Goal: Task Accomplishment & Management: Use online tool/utility

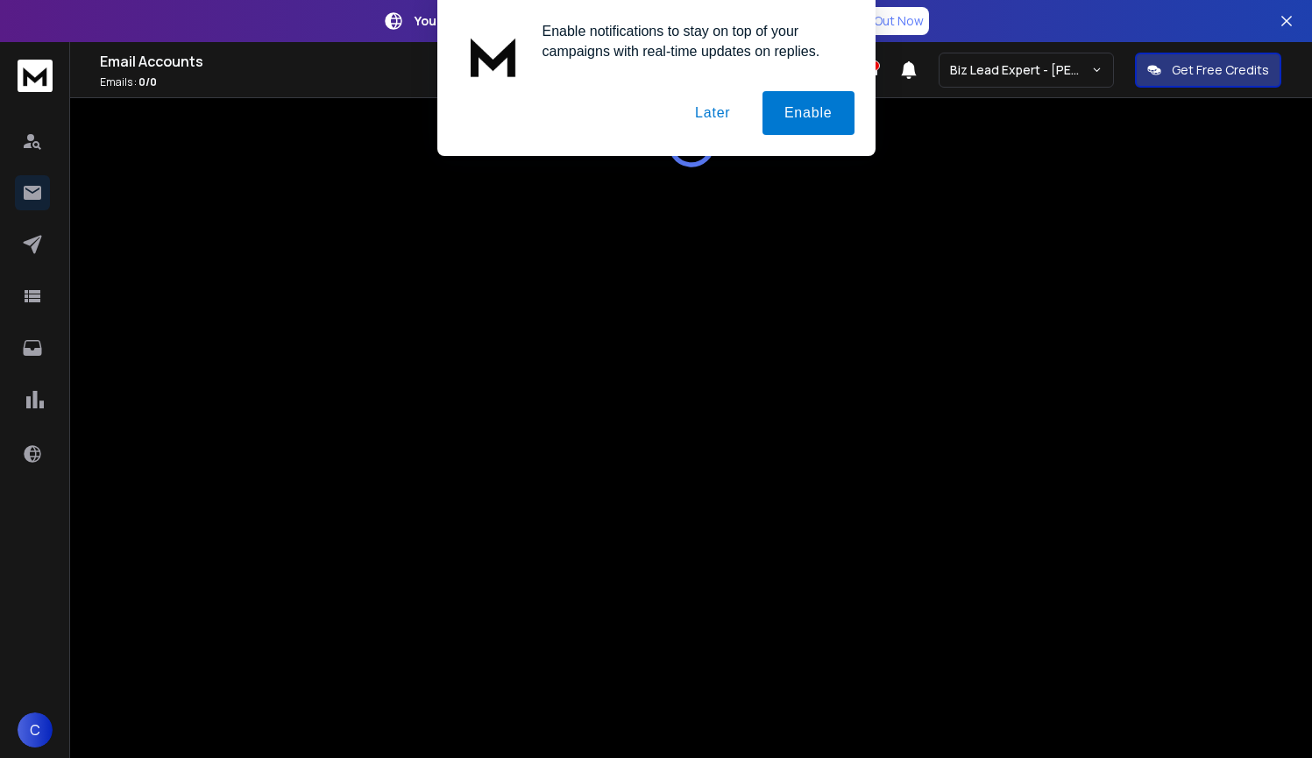
click at [719, 108] on button "Later" at bounding box center [712, 113] width 79 height 44
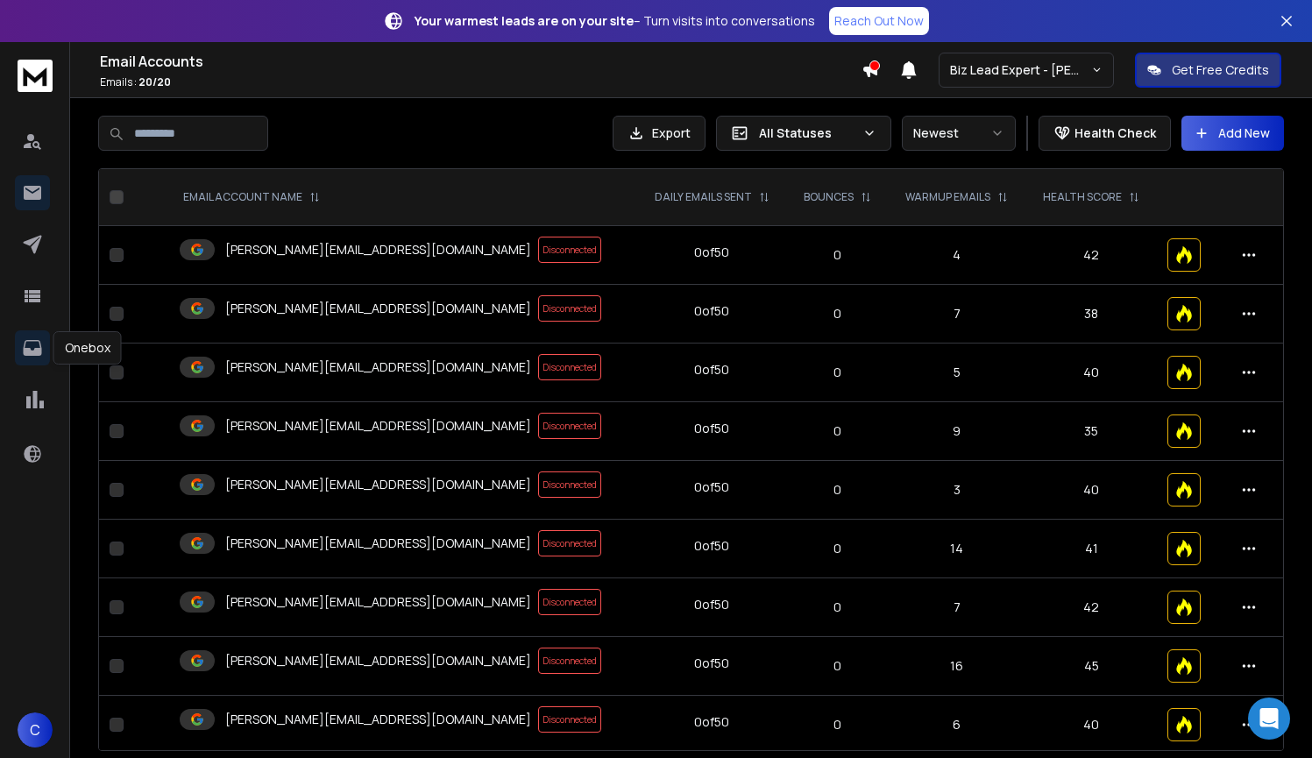
click at [45, 342] on link at bounding box center [32, 348] width 35 height 35
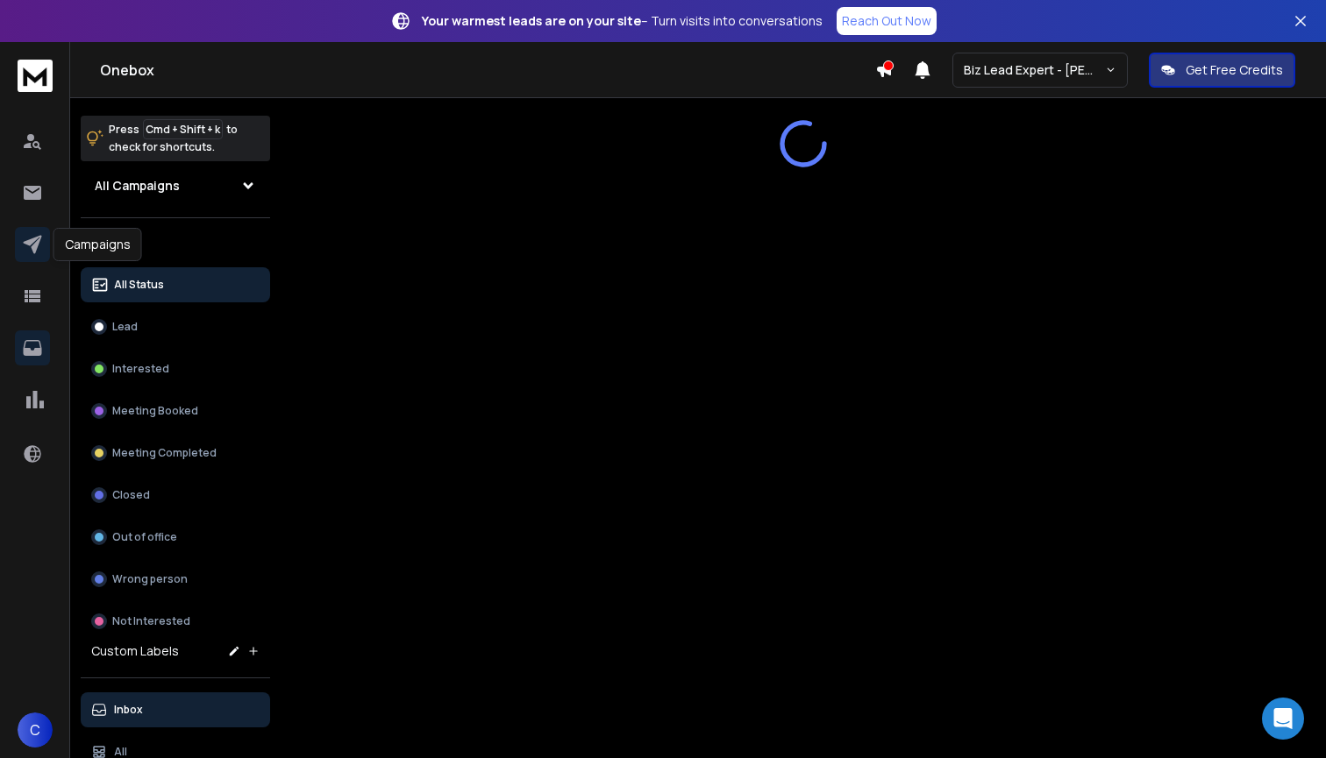
click at [36, 242] on icon at bounding box center [32, 244] width 18 height 18
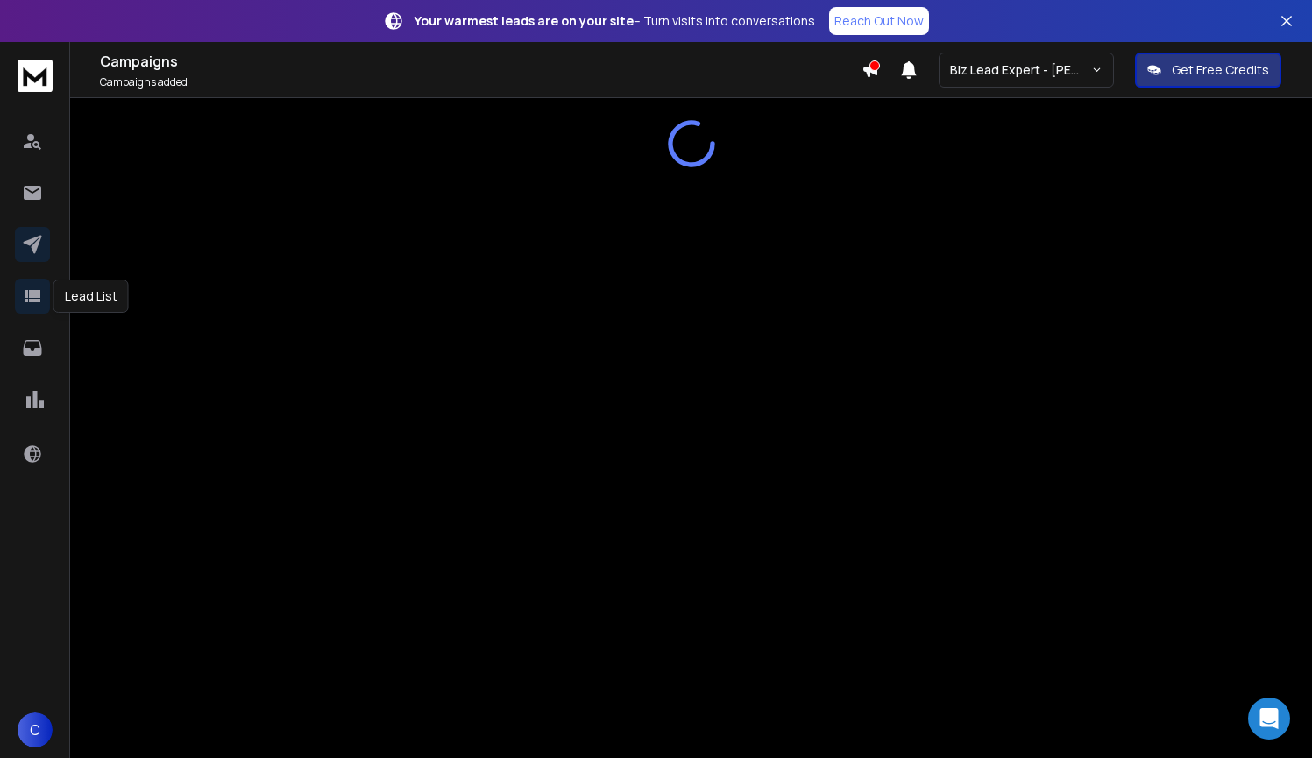
click at [42, 301] on icon at bounding box center [32, 296] width 21 height 21
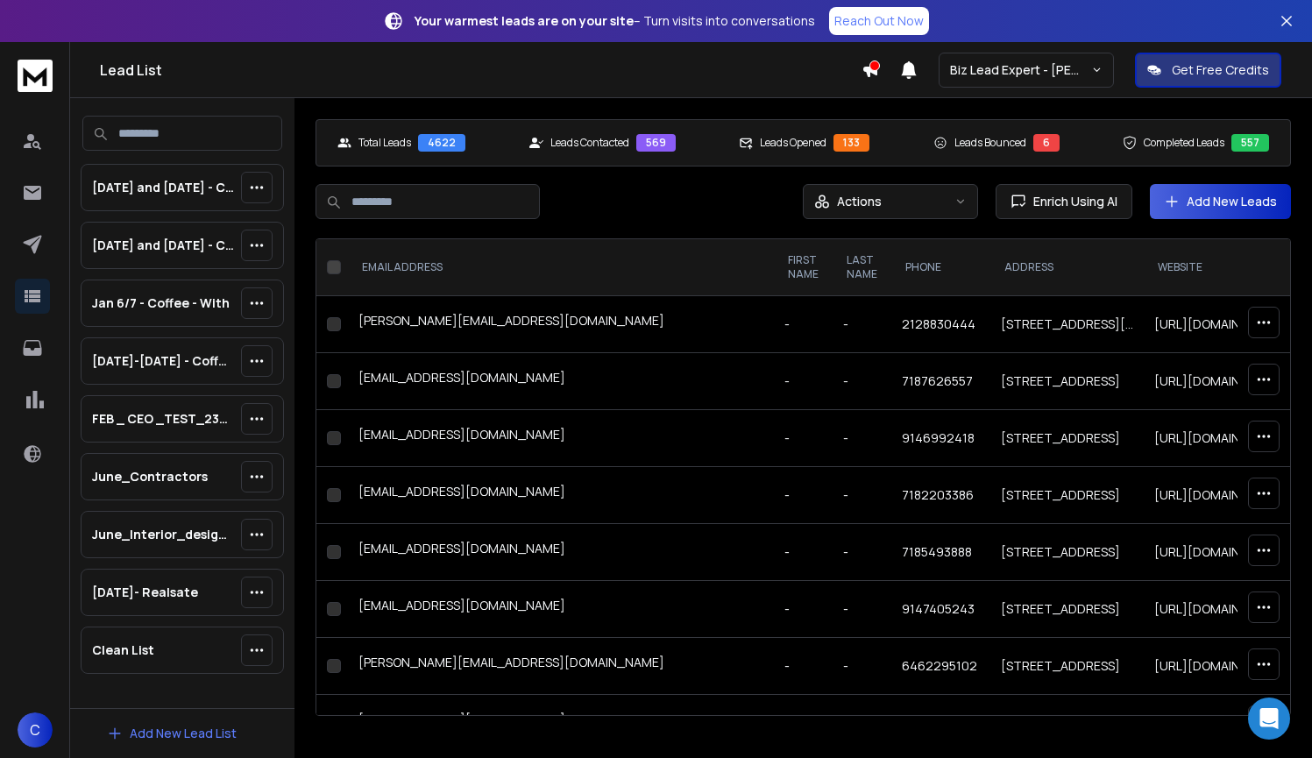
scroll to position [2217, 0]
click at [211, 601] on div "[DATE]- Realsate" at bounding box center [182, 592] width 203 height 47
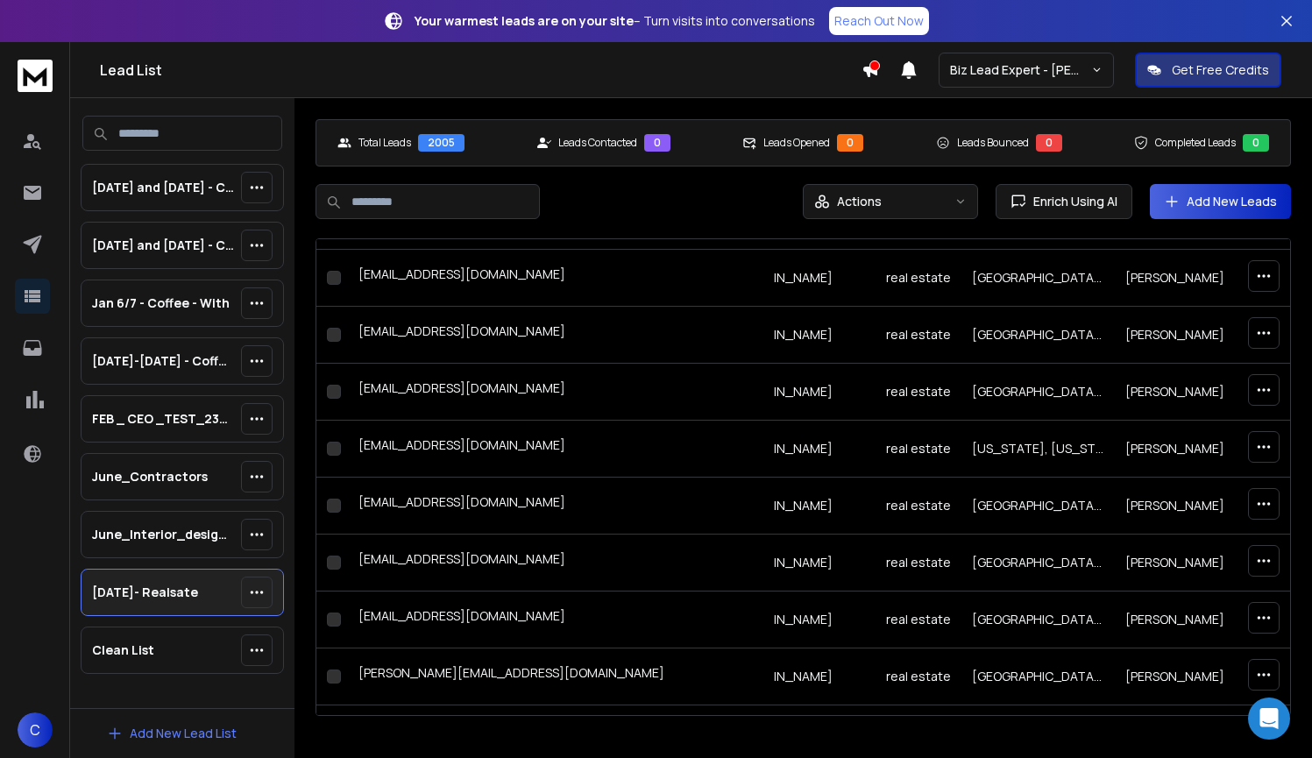
scroll to position [0, 321]
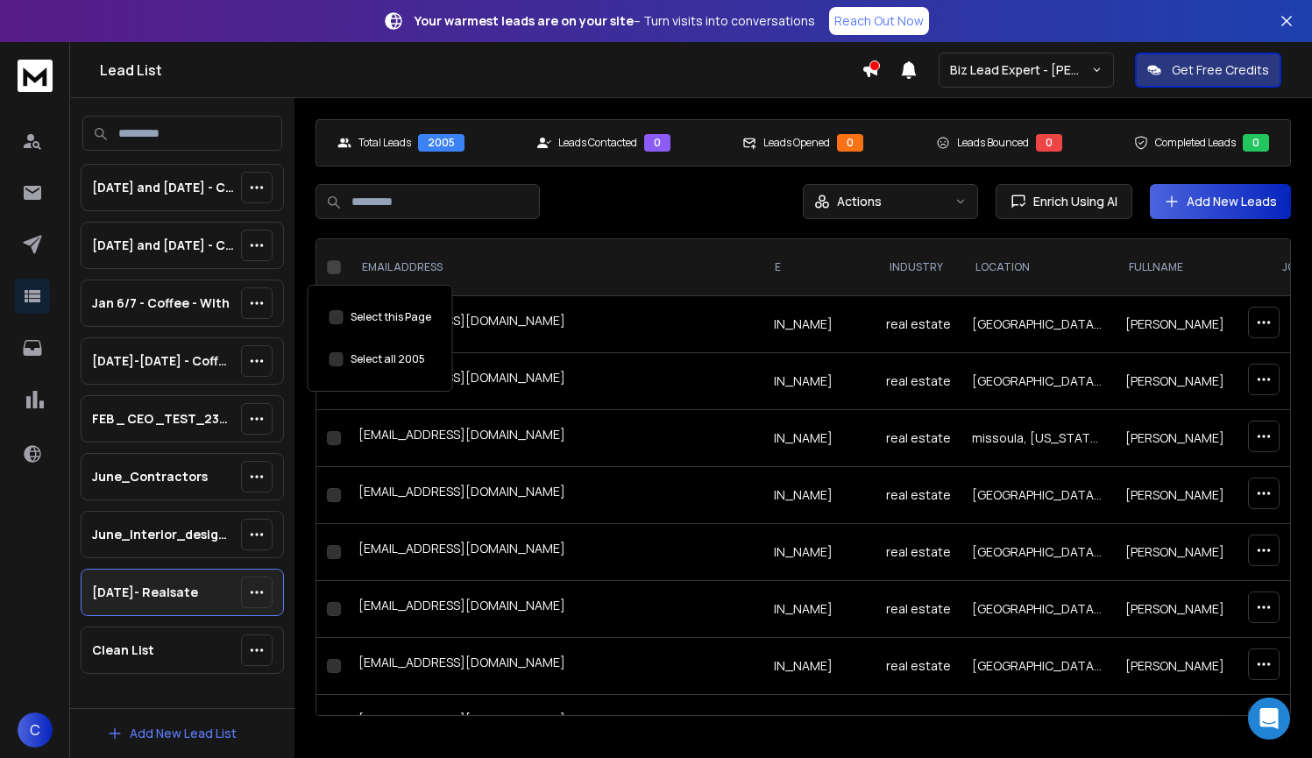
click at [338, 363] on button "Select this Page" at bounding box center [337, 359] width 14 height 14
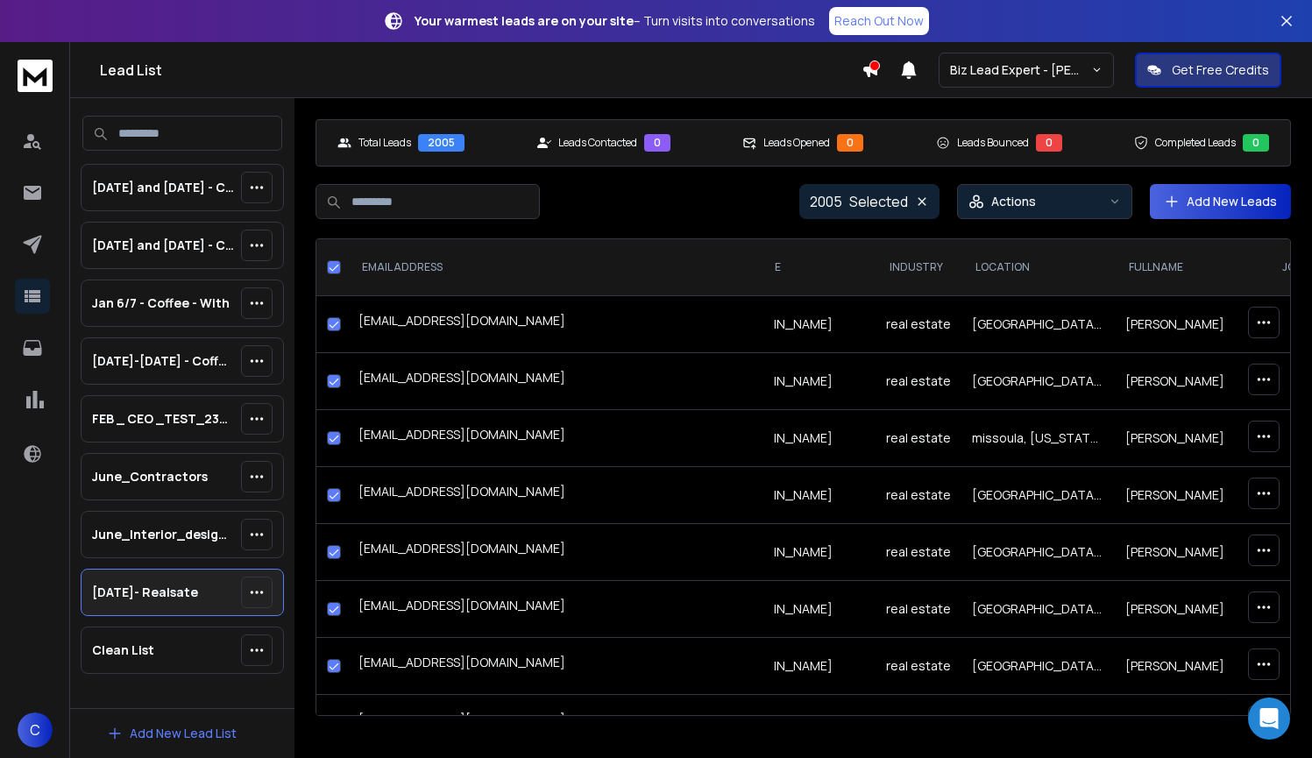
click at [1109, 203] on button "Actions" at bounding box center [1044, 201] width 175 height 35
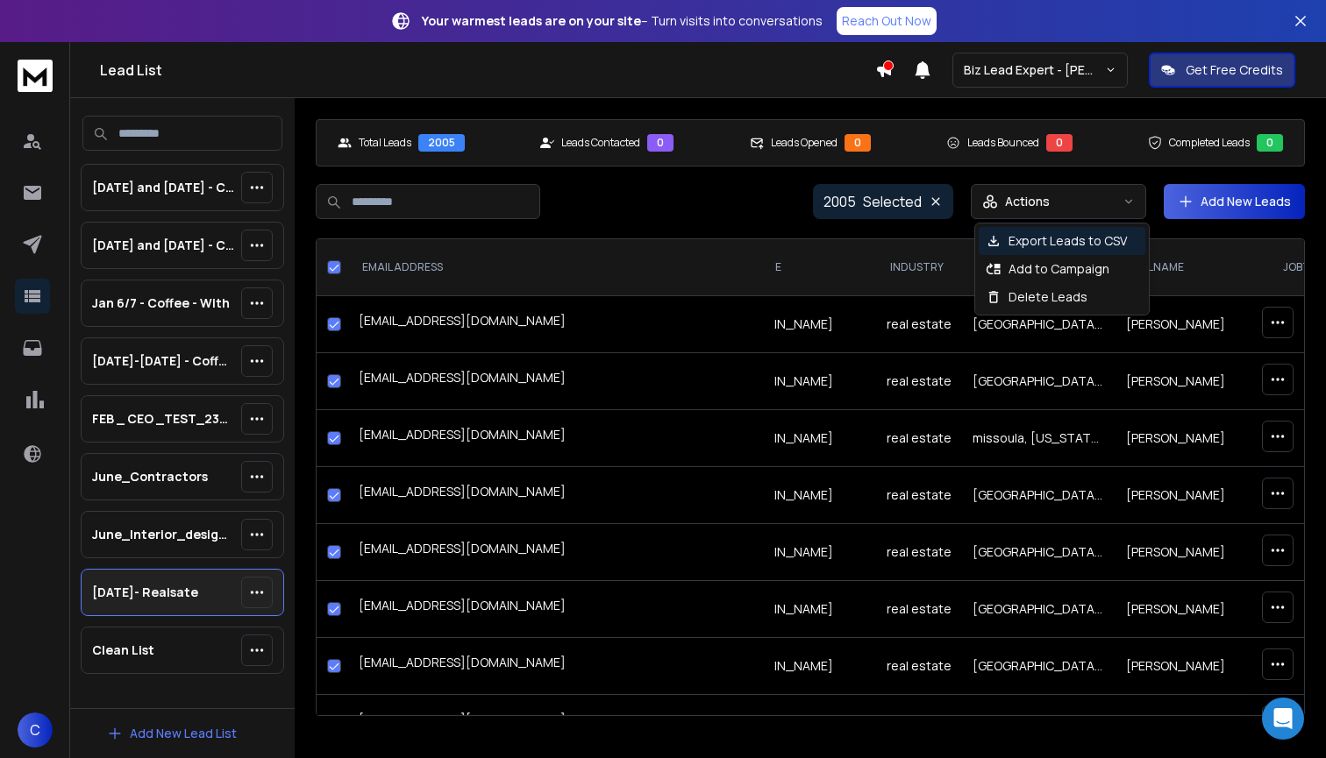
click at [1117, 242] on p "Export Leads to CSV" at bounding box center [1067, 241] width 118 height 18
